Goal: Information Seeking & Learning: Check status

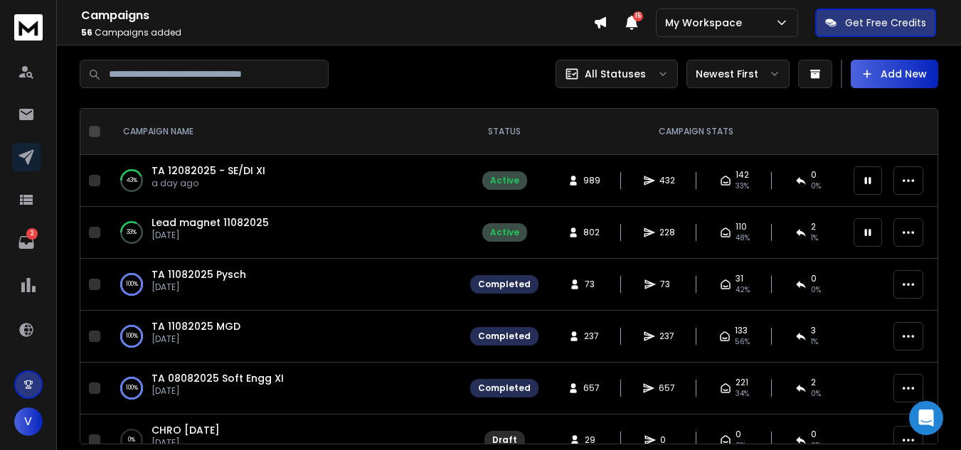
click at [197, 172] on span "TA 12082025 - SE/DI XI" at bounding box center [208, 171] width 114 height 14
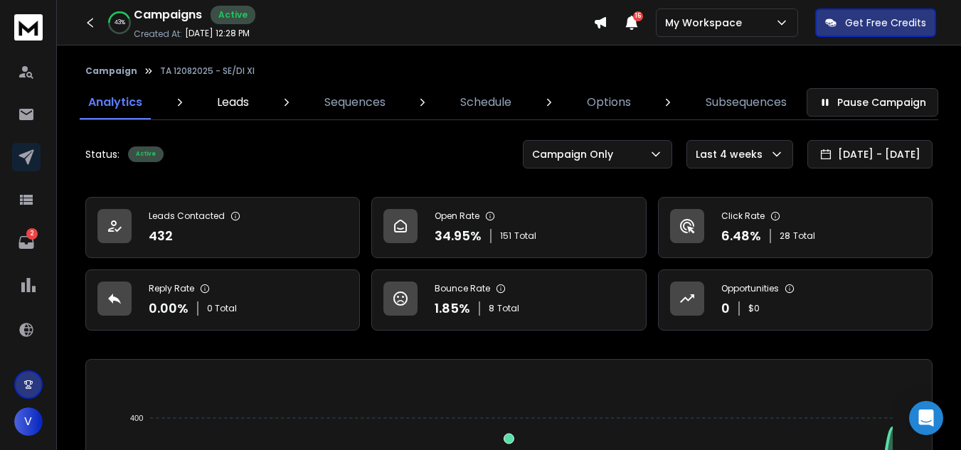
click at [227, 103] on p "Leads" at bounding box center [233, 102] width 32 height 17
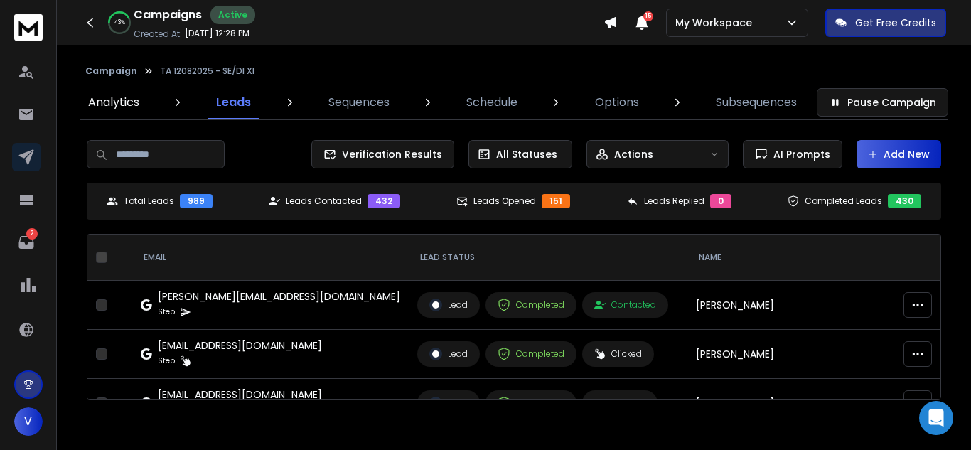
click at [119, 103] on p "Analytics" at bounding box center [113, 102] width 51 height 17
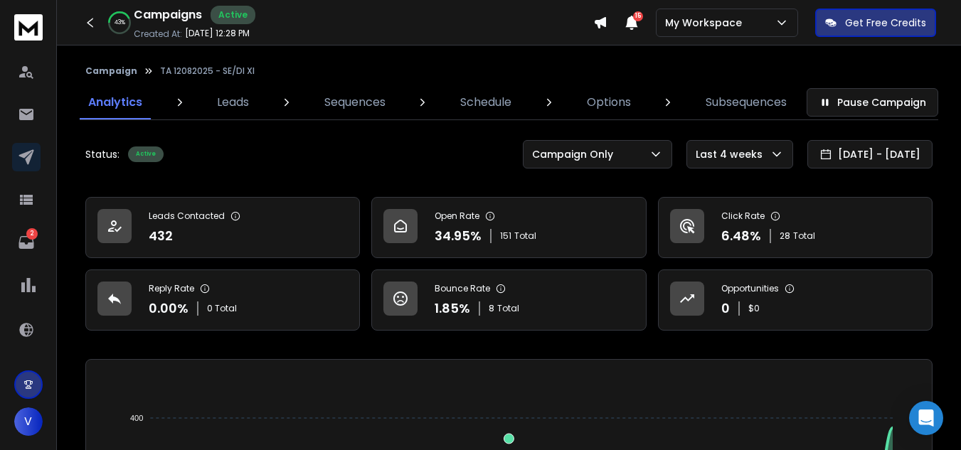
click at [118, 73] on button "Campaign" at bounding box center [111, 70] width 52 height 11
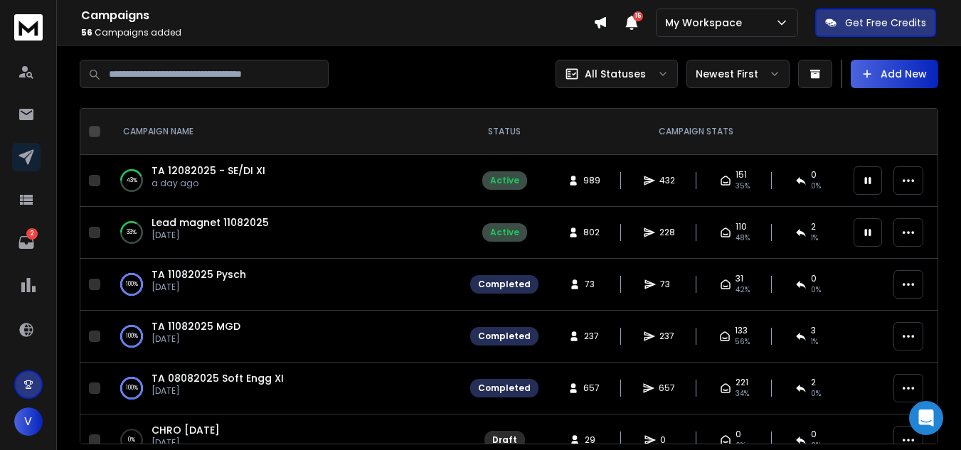
click at [217, 222] on span "Lead magnet 11082025" at bounding box center [209, 222] width 117 height 14
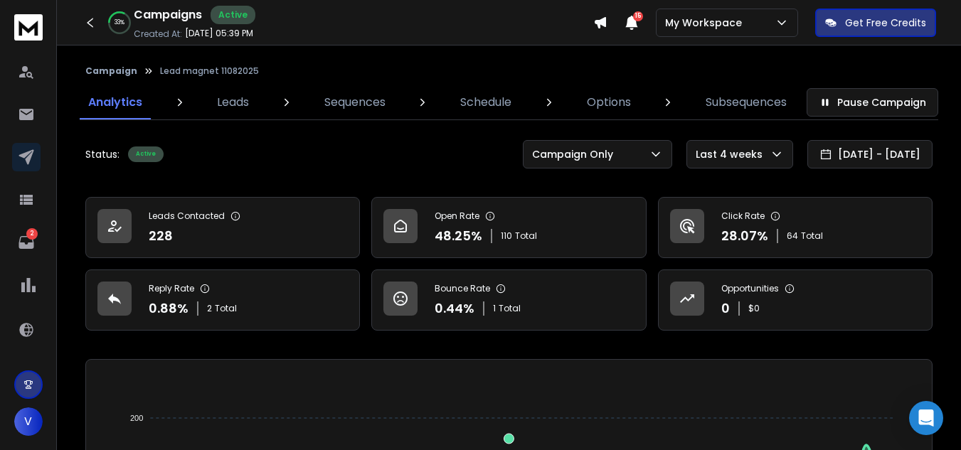
click at [107, 65] on button "Campaign" at bounding box center [111, 70] width 52 height 11
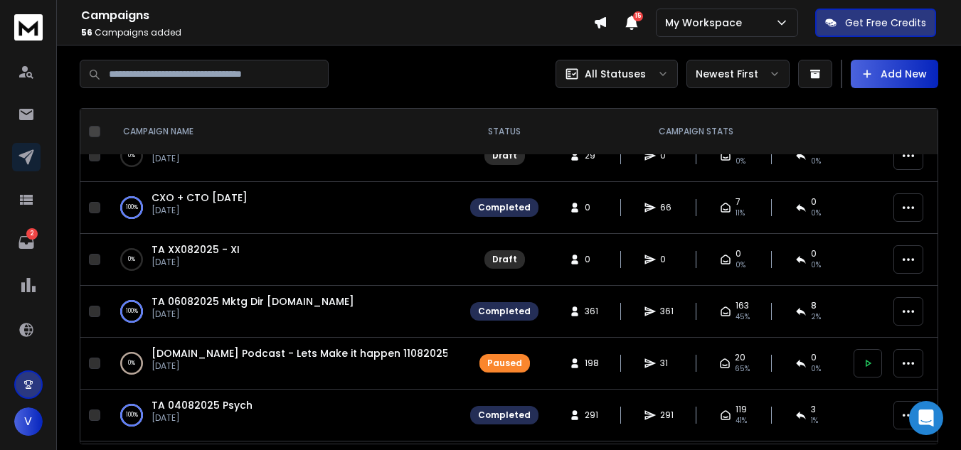
scroll to position [375, 0]
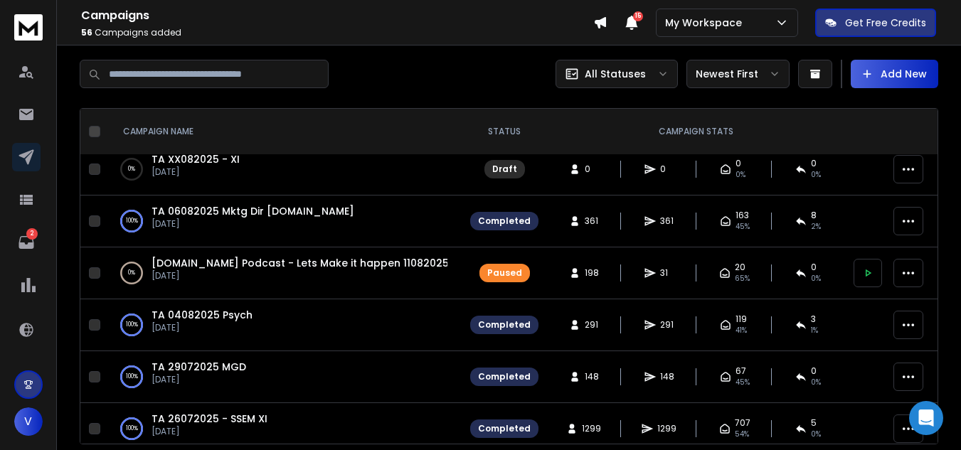
click at [334, 262] on span "[DOMAIN_NAME] Podcast - Lets Make it happen 11082025" at bounding box center [299, 263] width 297 height 14
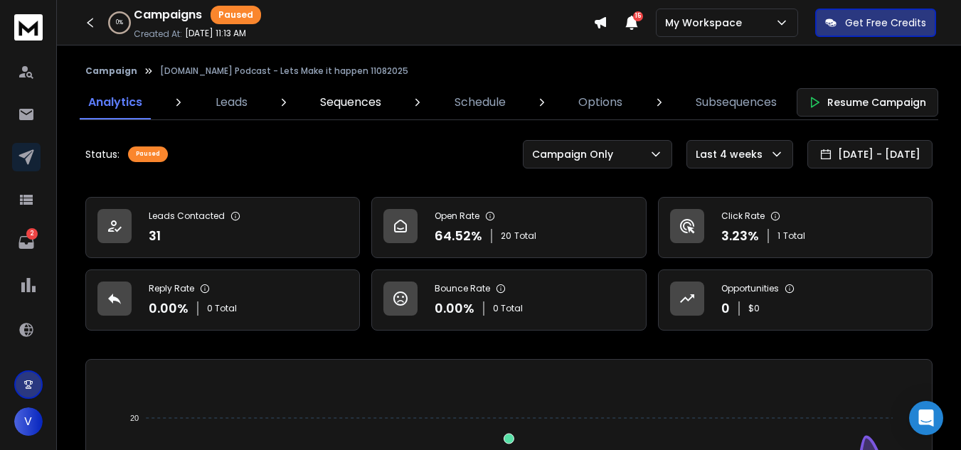
click at [363, 100] on p "Sequences" at bounding box center [350, 102] width 61 height 17
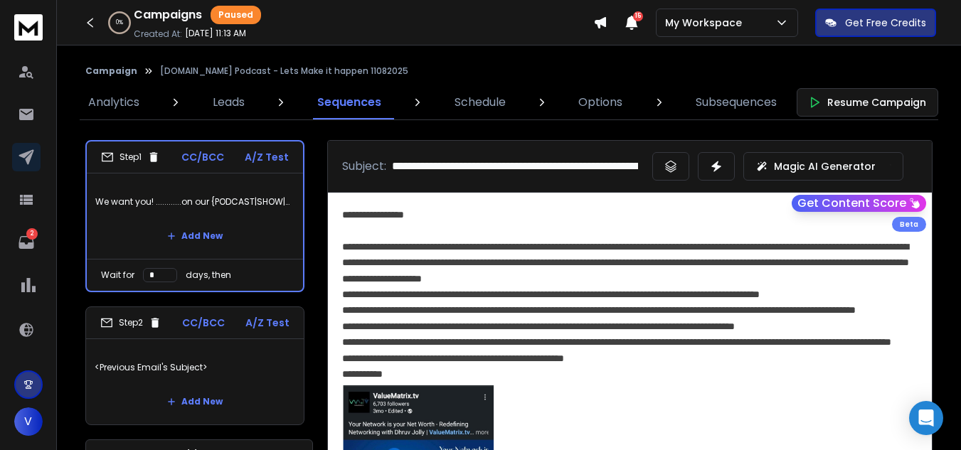
click at [147, 378] on p "<Previous Email's Subject>" at bounding box center [195, 368] width 201 height 40
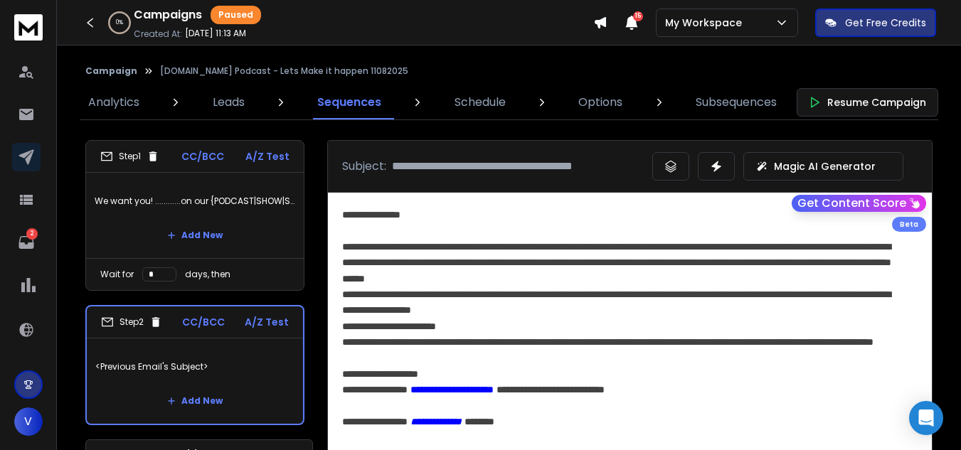
click at [208, 208] on p "We want you! ............on our {PODCAST|SHOW|SHOWTIME|PROGRAM}" at bounding box center [195, 201] width 201 height 40
type input "**********"
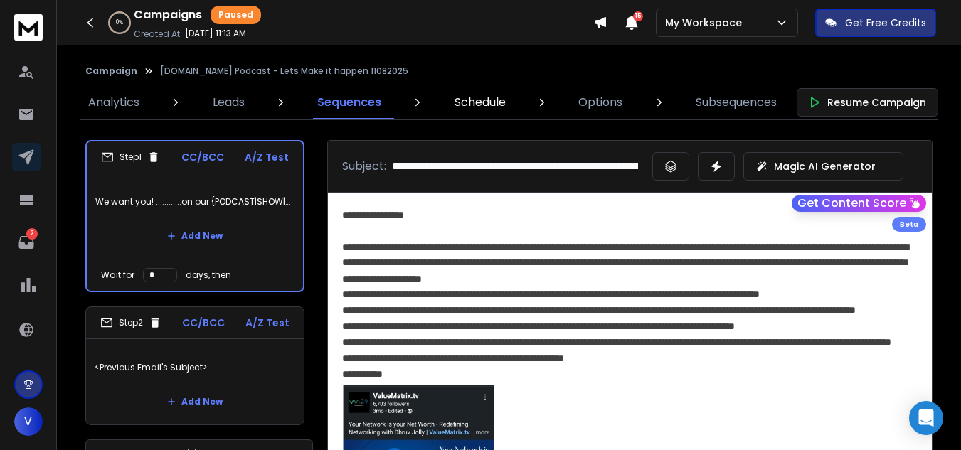
click at [473, 108] on p "Schedule" at bounding box center [479, 102] width 51 height 17
